Goal: Find specific page/section: Find specific page/section

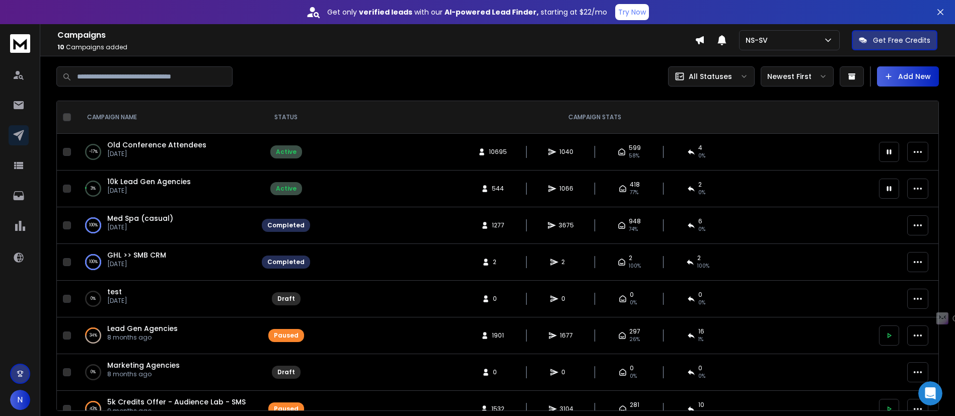
scroll to position [576, 0]
drag, startPoint x: 0, startPoint y: 0, endPoint x: 349, endPoint y: 80, distance: 358.5
click at [349, 80] on div at bounding box center [277, 76] width 442 height 20
click at [132, 146] on span "Old Conference Attendees" at bounding box center [156, 145] width 99 height 10
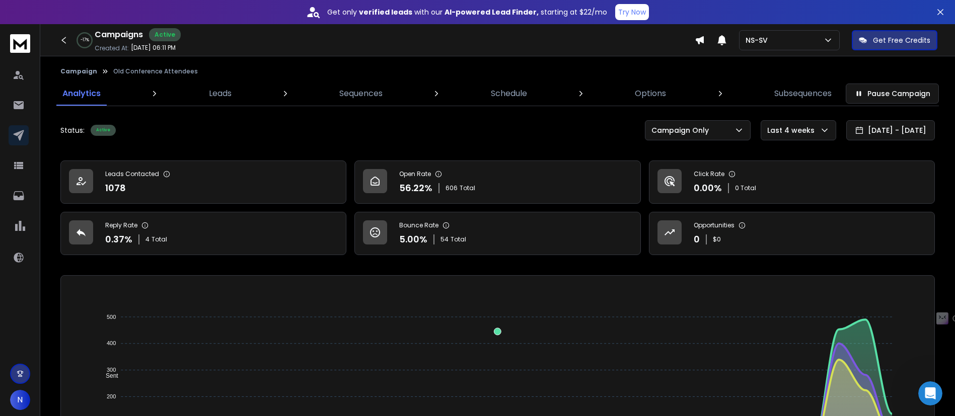
scroll to position [3, 0]
click at [18, 199] on icon at bounding box center [18, 195] width 11 height 9
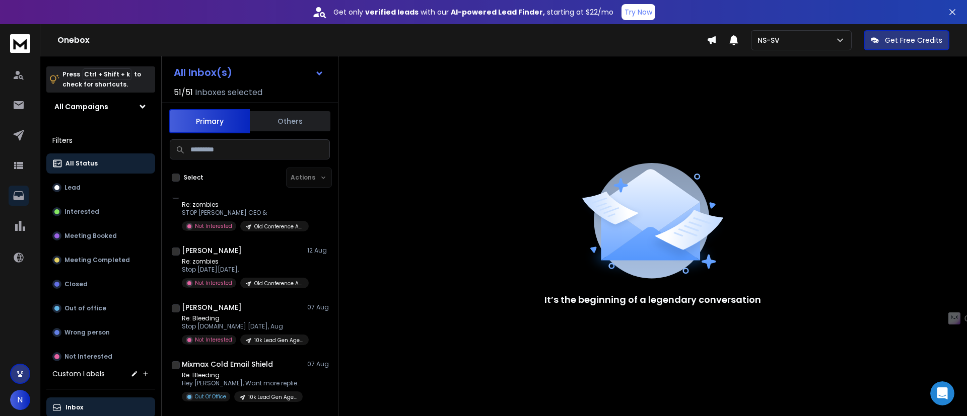
scroll to position [74, 0]
click at [95, 308] on p "Out of office" at bounding box center [85, 309] width 42 height 8
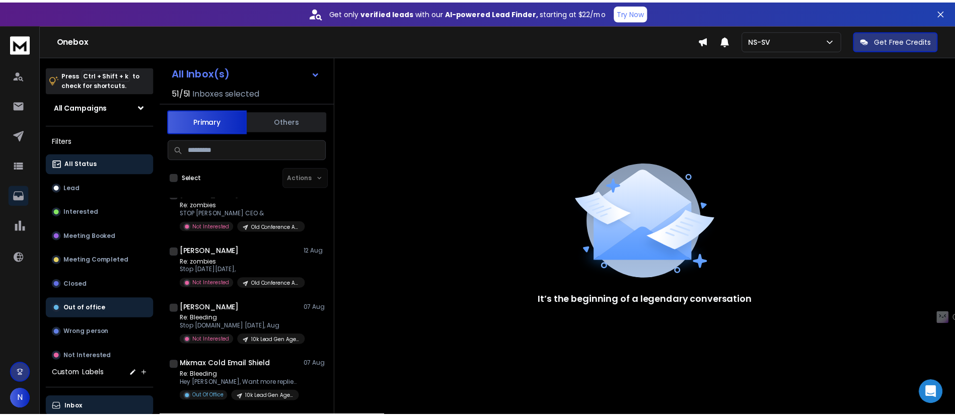
scroll to position [0, 0]
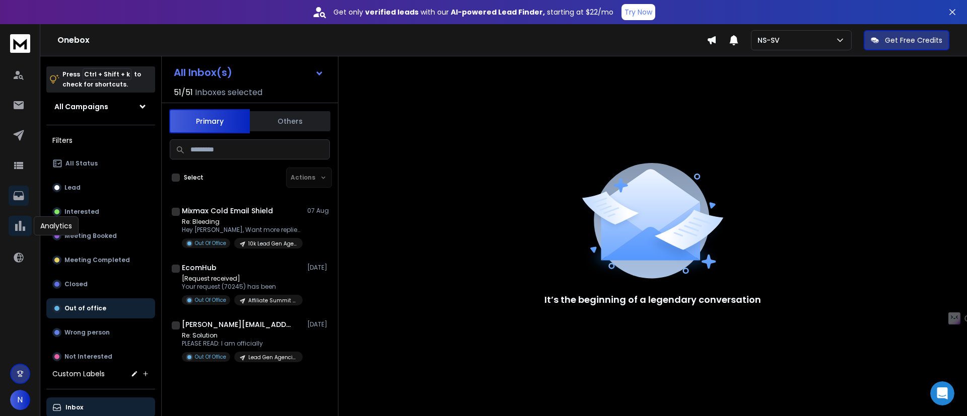
click at [16, 229] on icon at bounding box center [20, 226] width 10 height 10
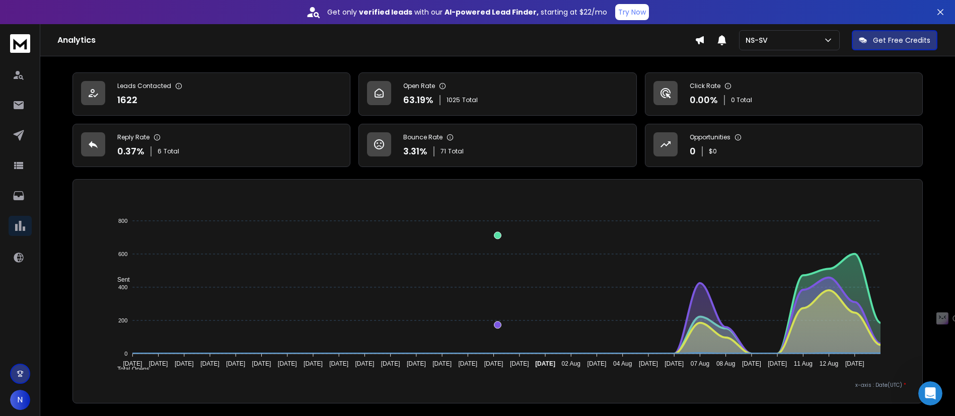
scroll to position [44, 0]
